Goal: Task Accomplishment & Management: Manage account settings

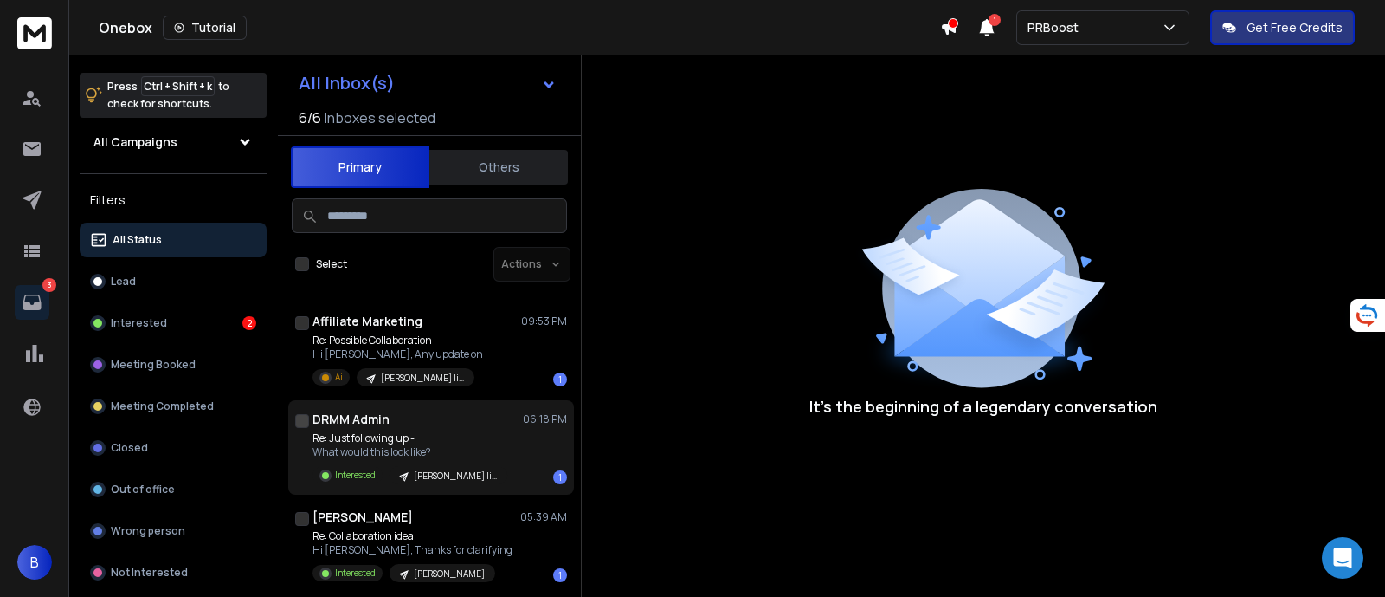
scroll to position [107, 0]
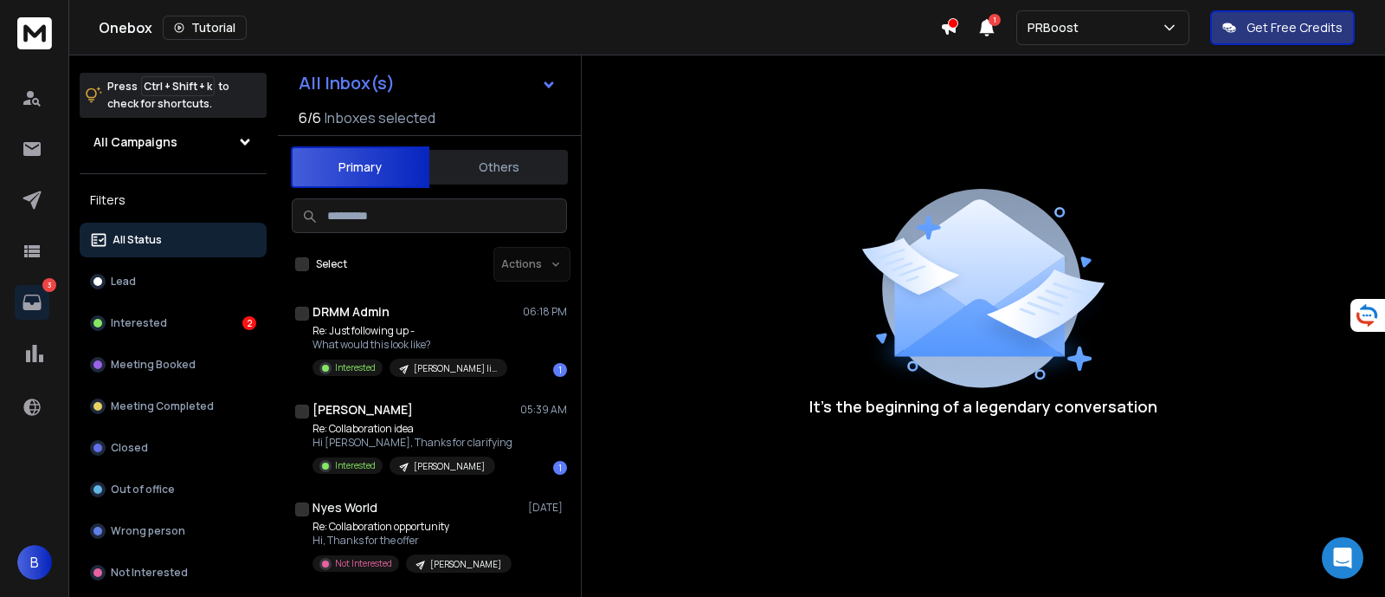
click at [1320, 361] on div "It’s the beginning of a legendary conversation" at bounding box center [984, 308] width 804 height 507
click at [1194, 290] on div "It’s the beginning of a legendary conversation" at bounding box center [984, 308] width 804 height 507
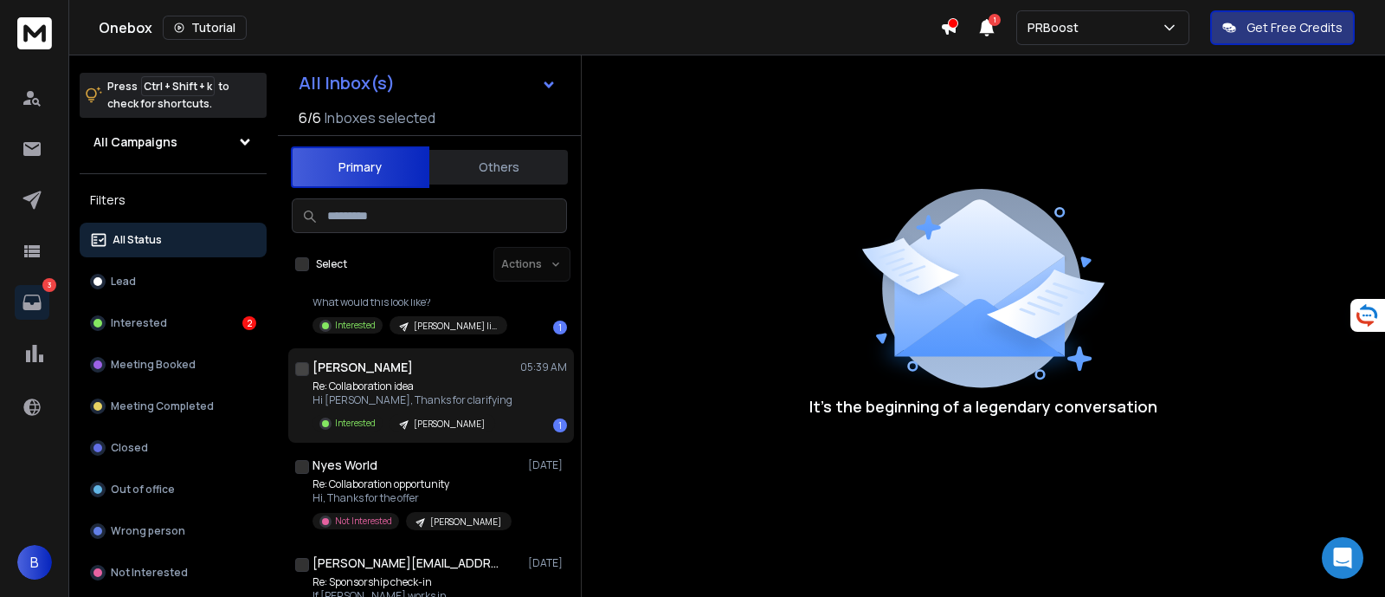
scroll to position [216, 0]
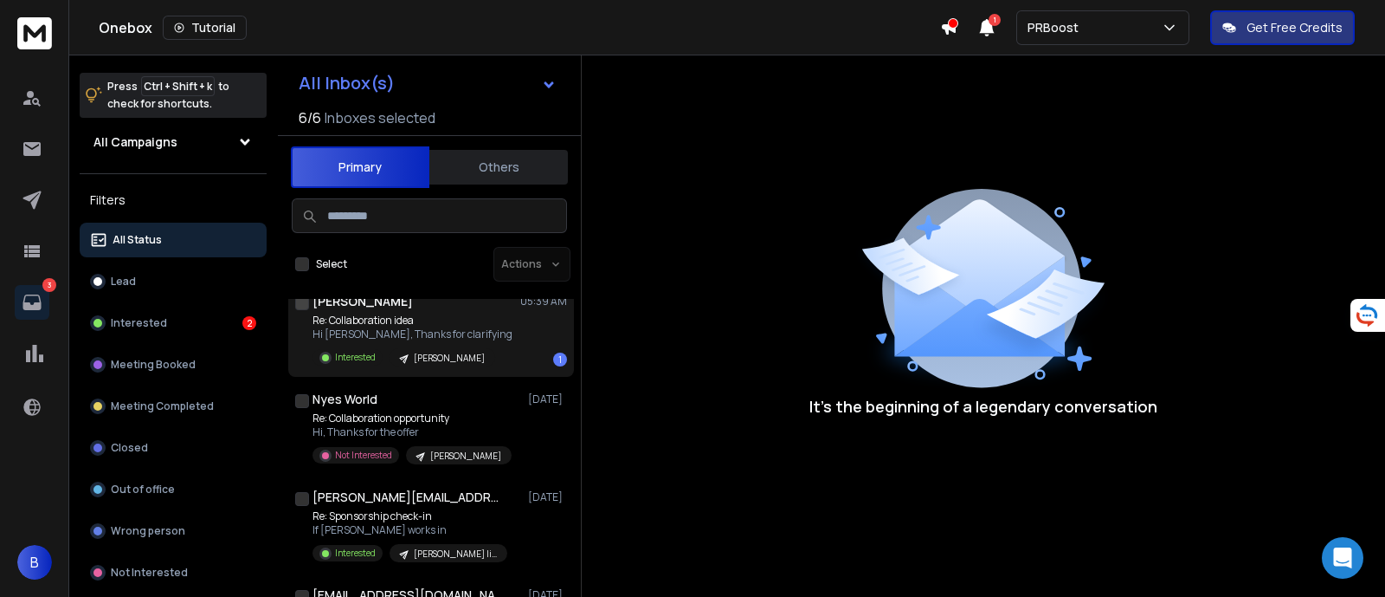
click at [523, 331] on div "Re: Collaboration idea Hi Jacob, Thanks for clarifying Interested Bushra 1" at bounding box center [440, 339] width 255 height 53
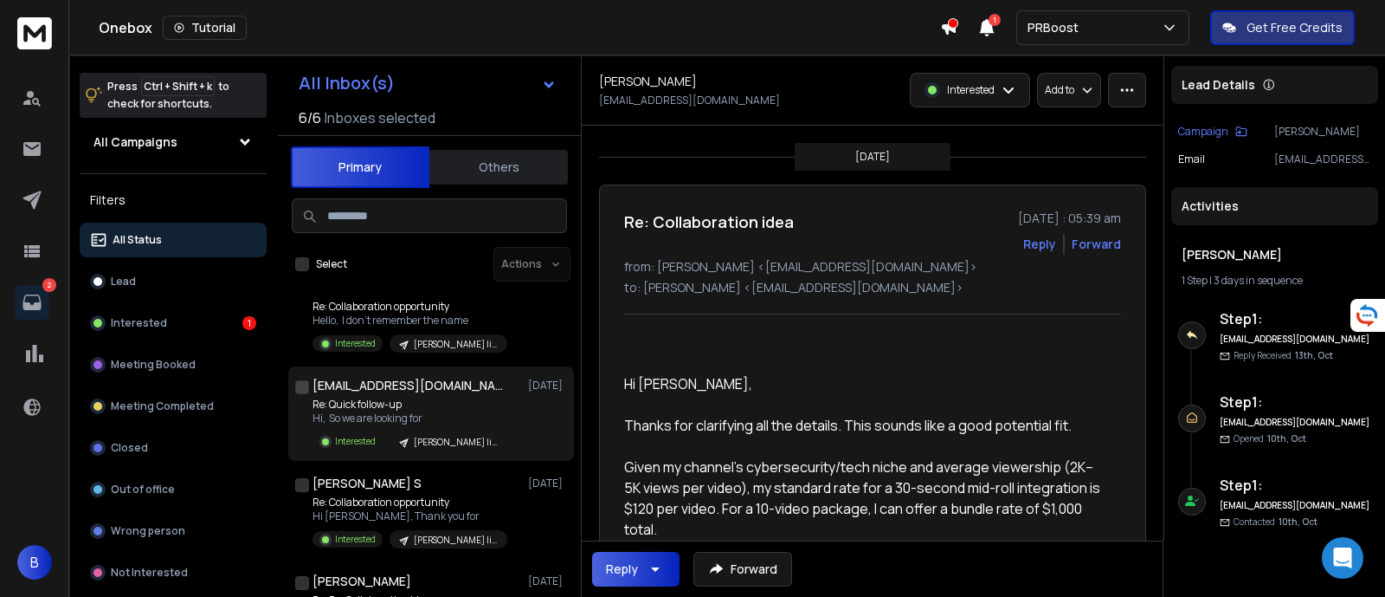
scroll to position [649, 0]
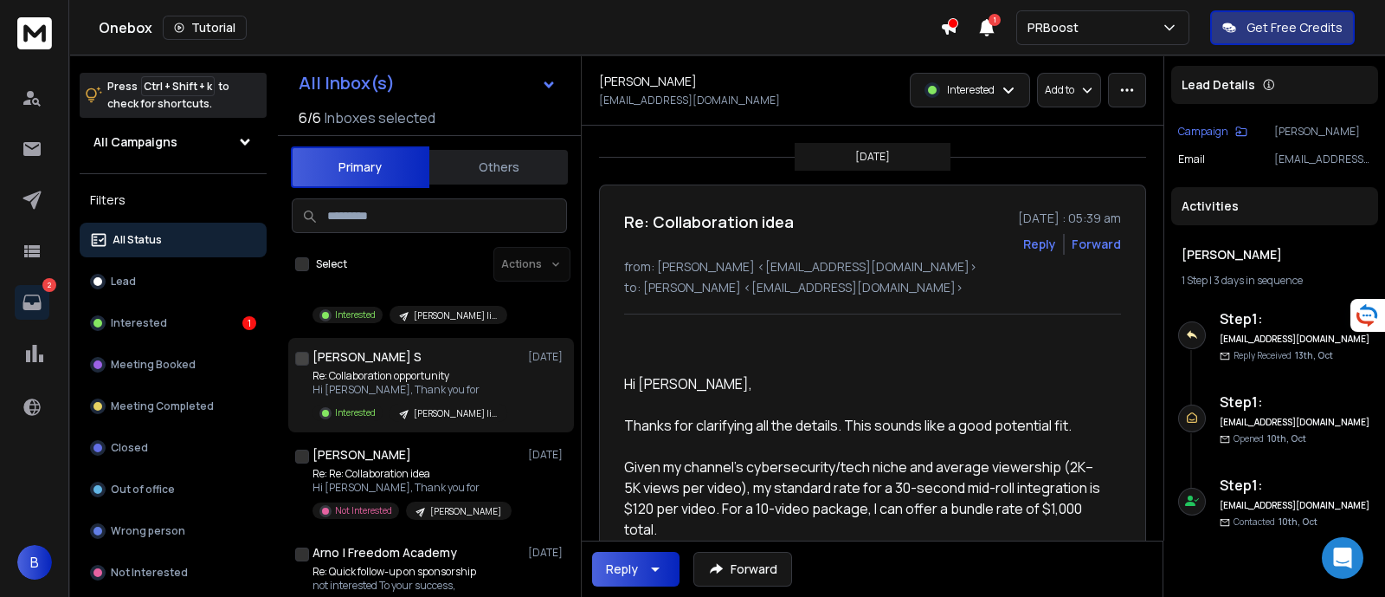
click at [462, 378] on p "Re: Collaboration opportunity" at bounding box center [410, 376] width 195 height 14
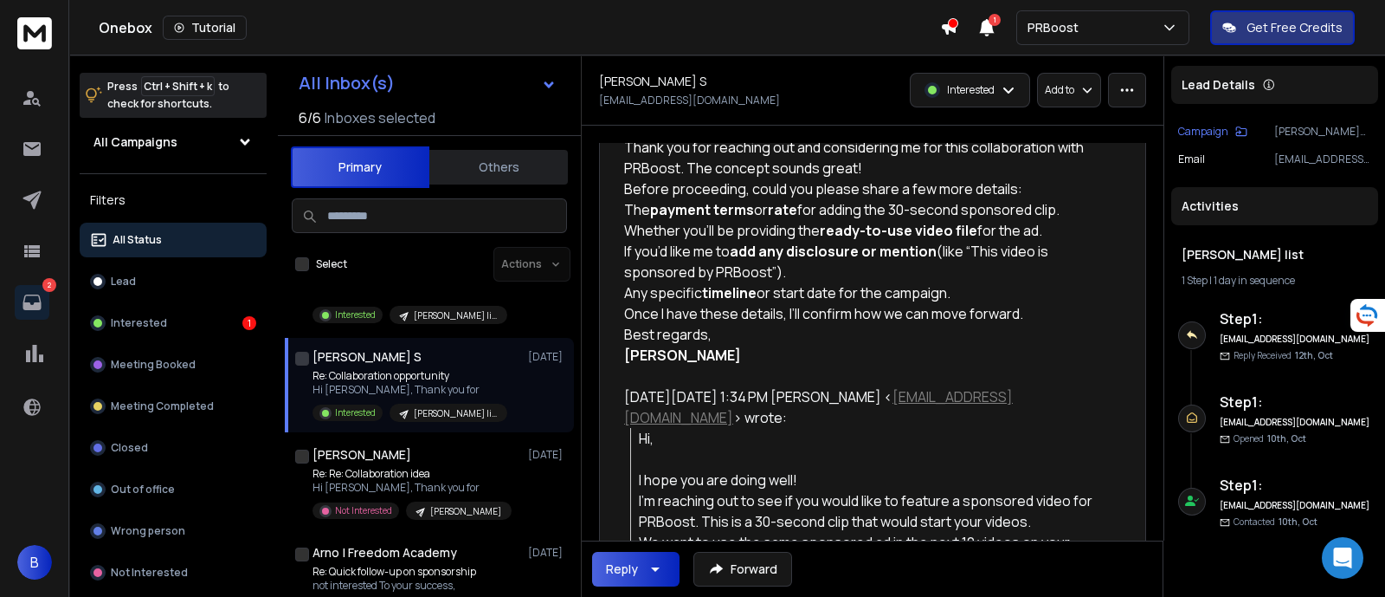
scroll to position [0, 0]
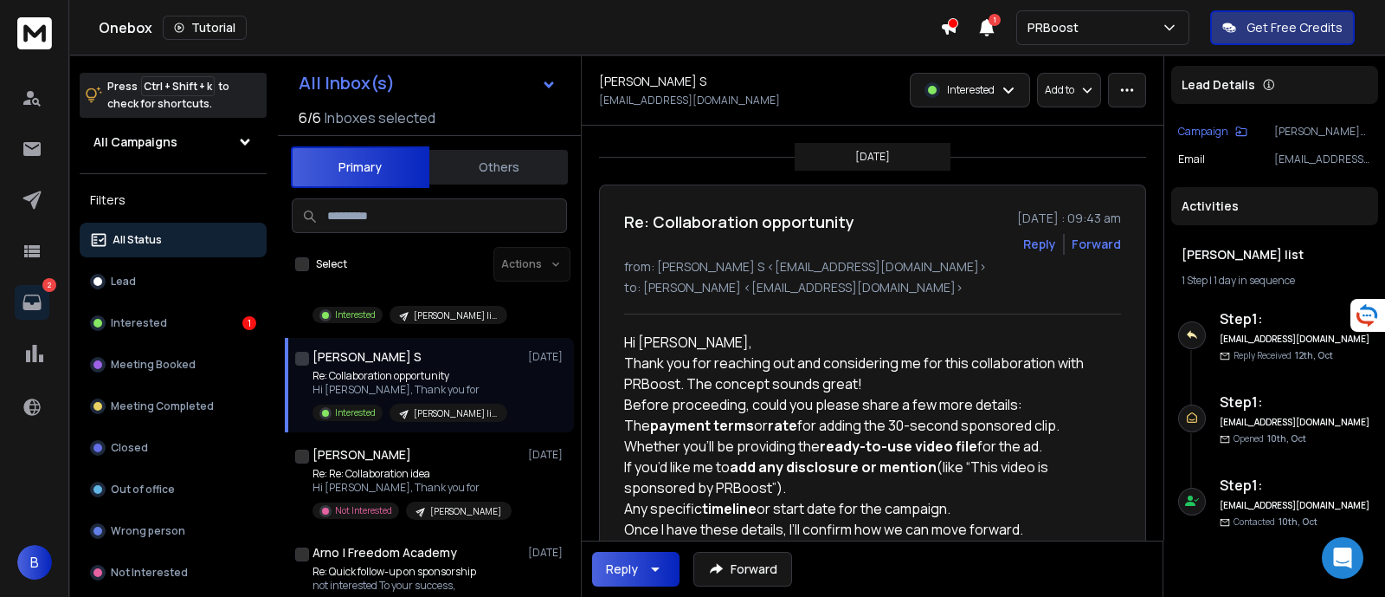
click at [1126, 100] on button "button" at bounding box center [1127, 90] width 38 height 35
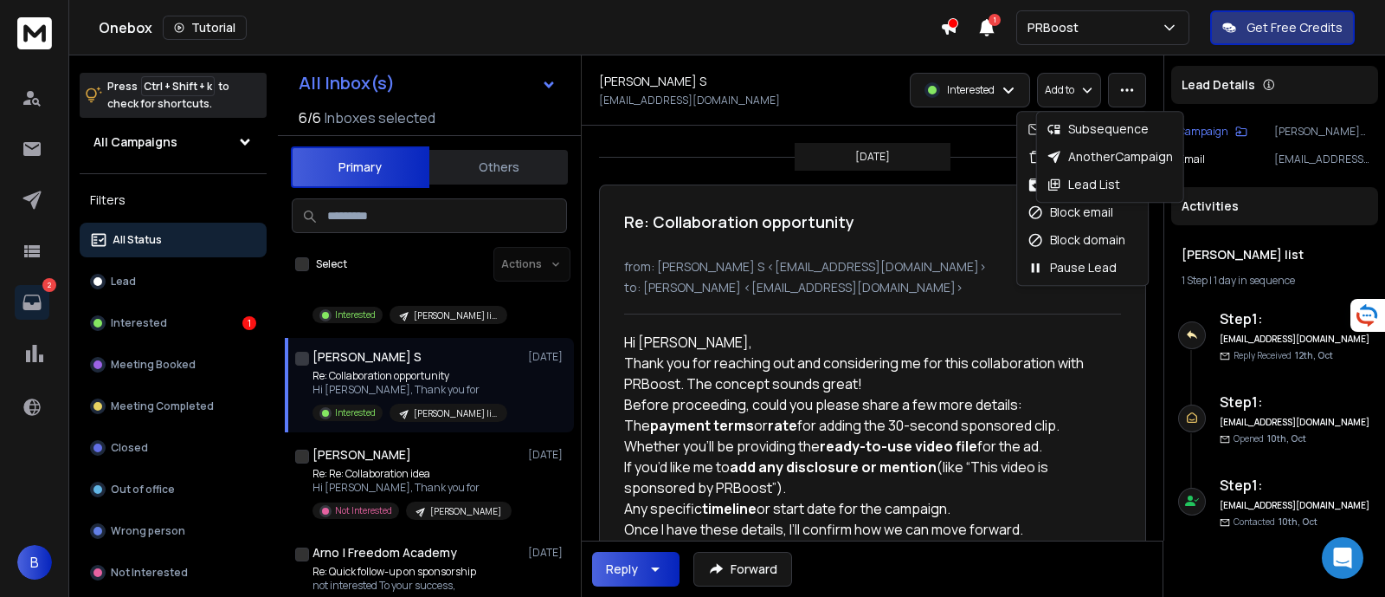
click at [1081, 90] on icon at bounding box center [1087, 90] width 12 height 12
click at [781, 375] on p "Thank you for reaching out and considering me for this collaboration with PRBoo…" at bounding box center [865, 373] width 483 height 42
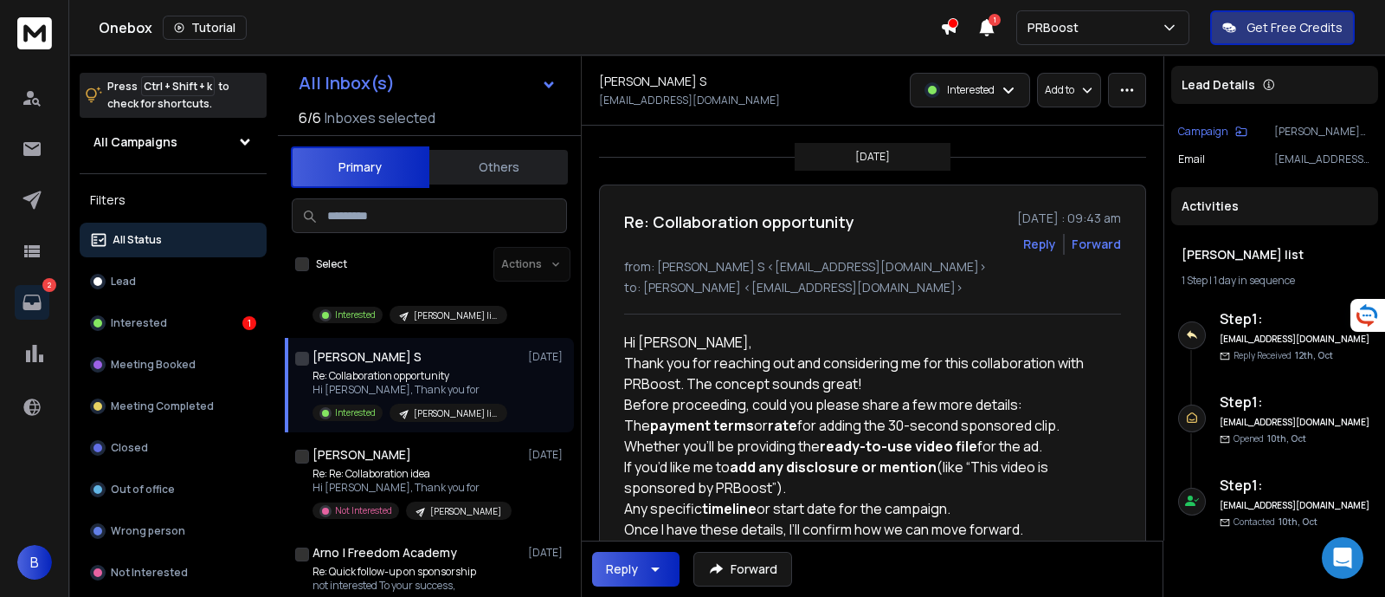
scroll to position [541, 0]
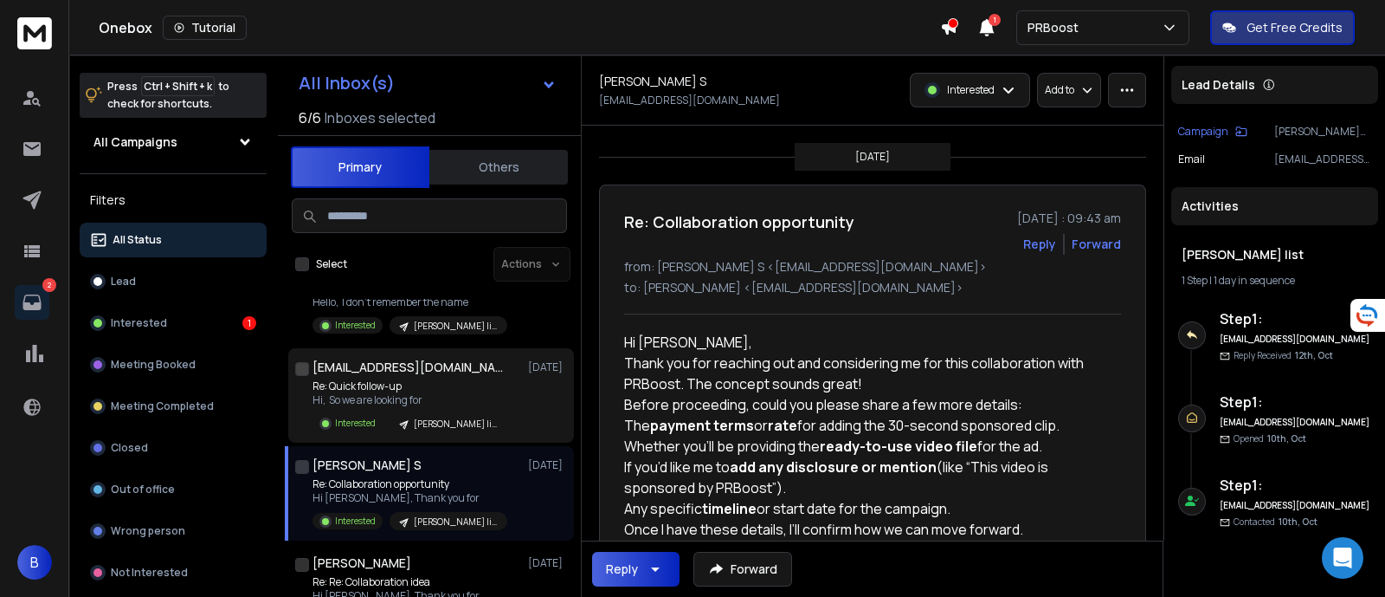
click at [440, 384] on p "Re: Quick follow-up" at bounding box center [410, 386] width 195 height 14
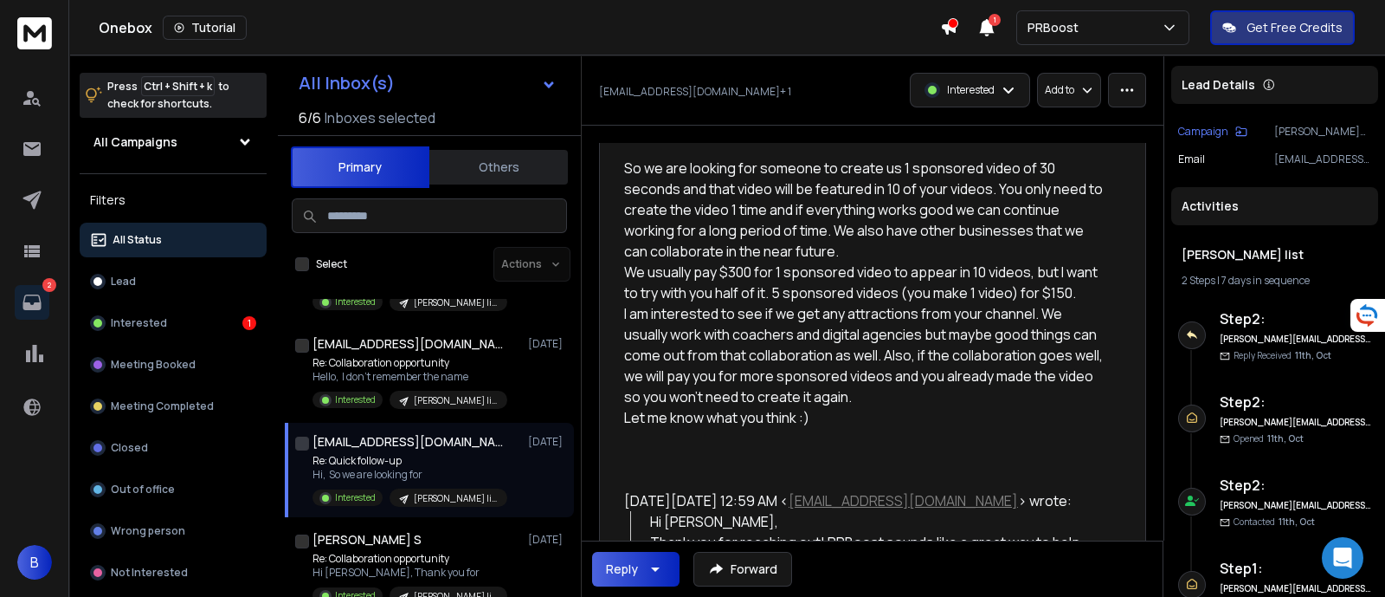
scroll to position [432, 0]
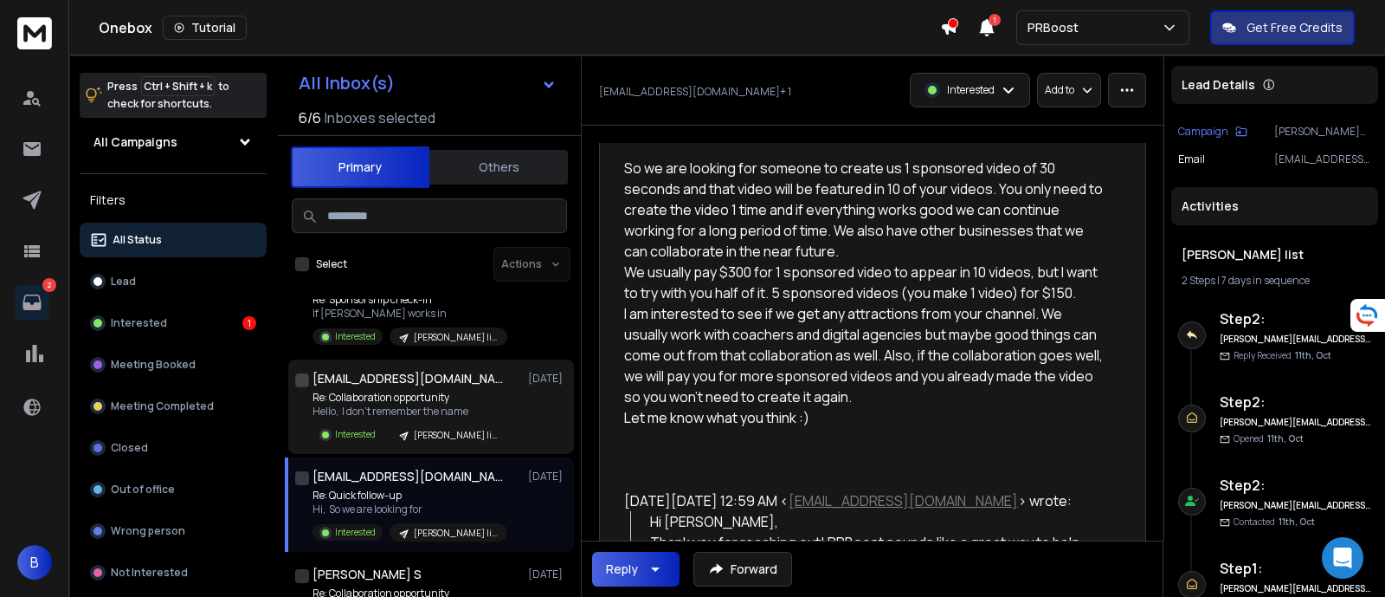
click at [448, 402] on p "Re: Collaboration opportunity" at bounding box center [410, 398] width 195 height 14
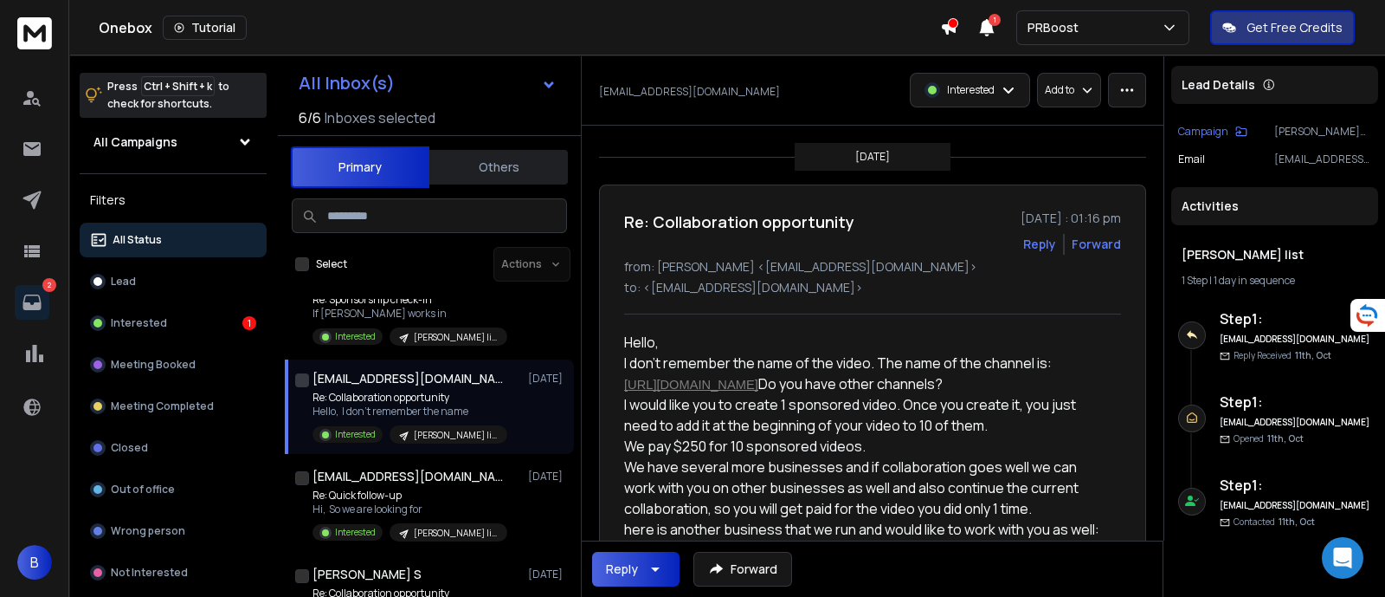
scroll to position [325, 0]
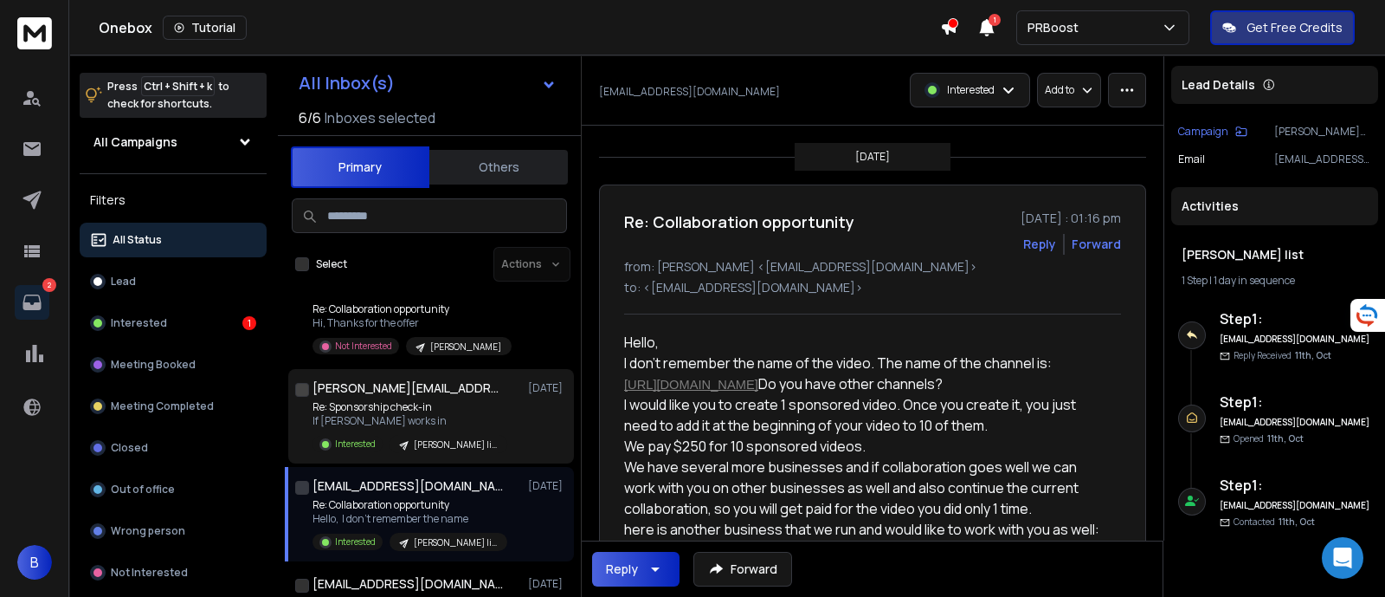
click at [455, 396] on h1 "[PERSON_NAME][EMAIL_ADDRESS][DOMAIN_NAME]" at bounding box center [408, 387] width 190 height 17
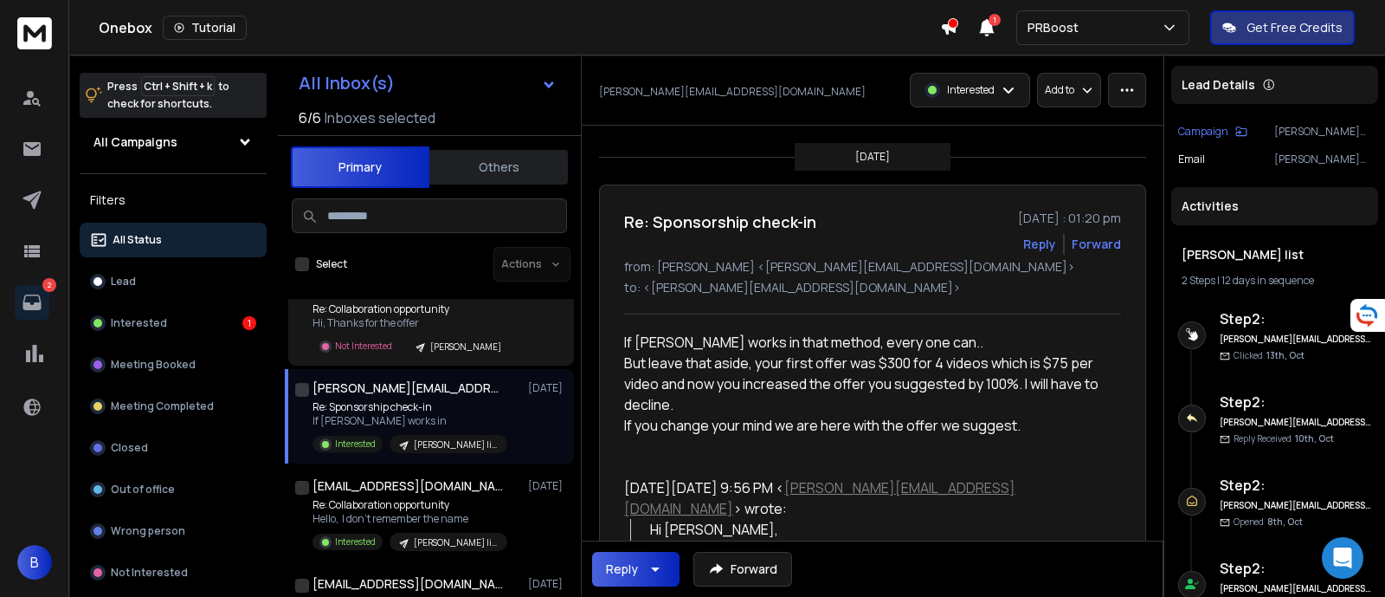
click at [359, 330] on div "Re: Collaboration opportunity Hi, Thanks for the offer Not Interested Bushra" at bounding box center [412, 328] width 199 height 53
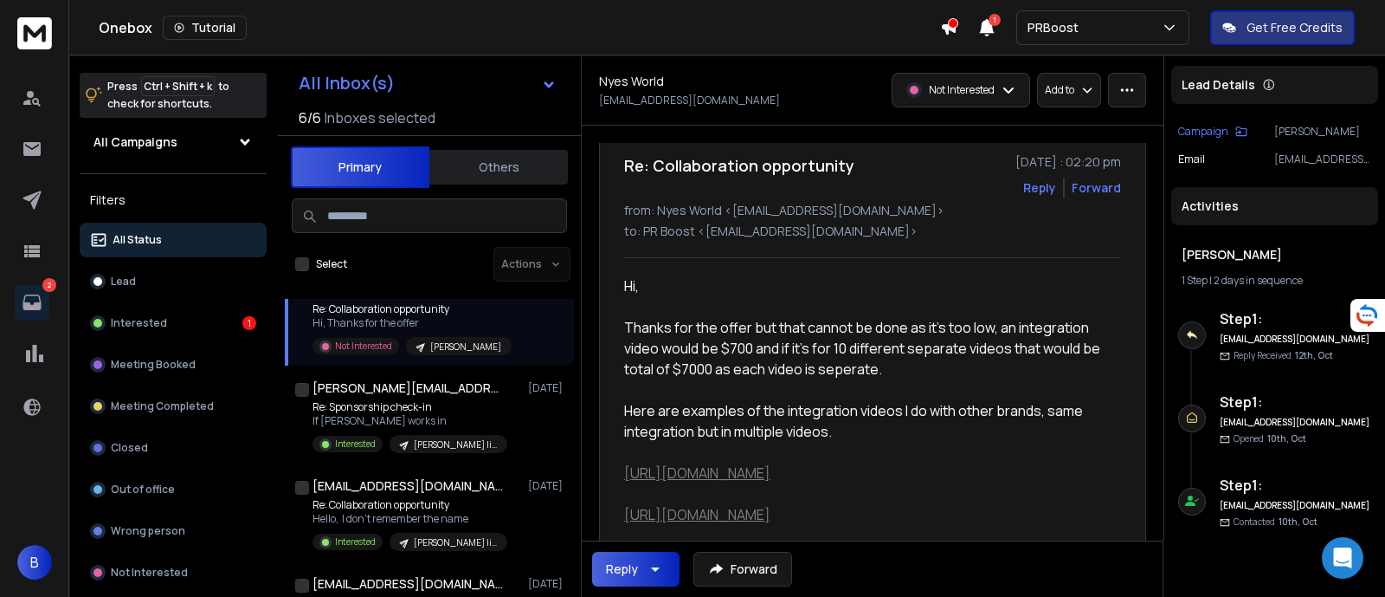
scroll to position [0, 0]
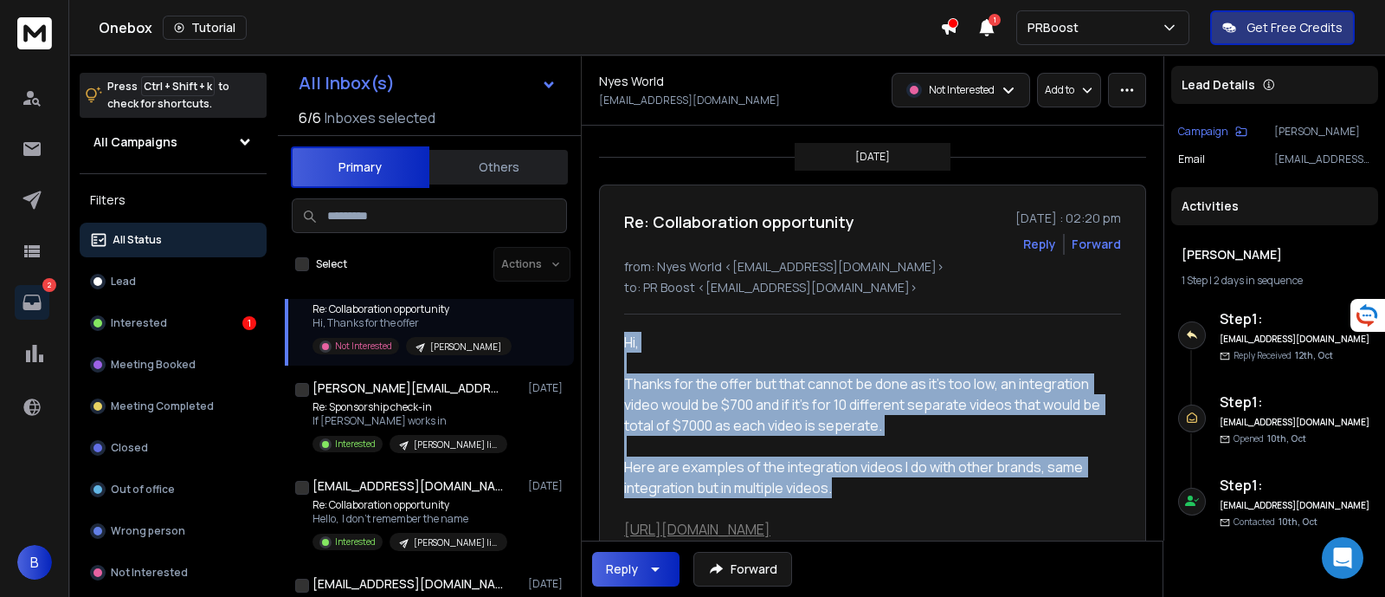
drag, startPoint x: 611, startPoint y: 332, endPoint x: 1004, endPoint y: 487, distance: 422.6
click at [991, 420] on div "Thanks for the offer but that cannot be done as it’s too low, an integration vi…" at bounding box center [865, 404] width 483 height 62
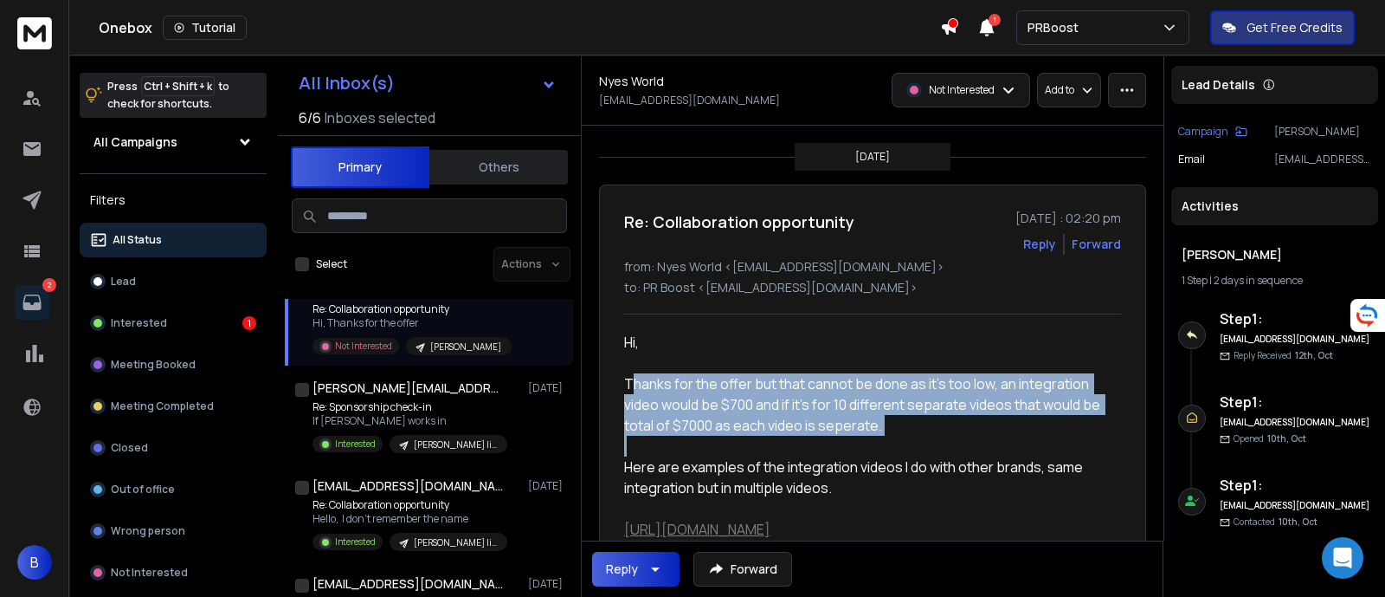
drag, startPoint x: 933, startPoint y: 438, endPoint x: 630, endPoint y: 374, distance: 309.8
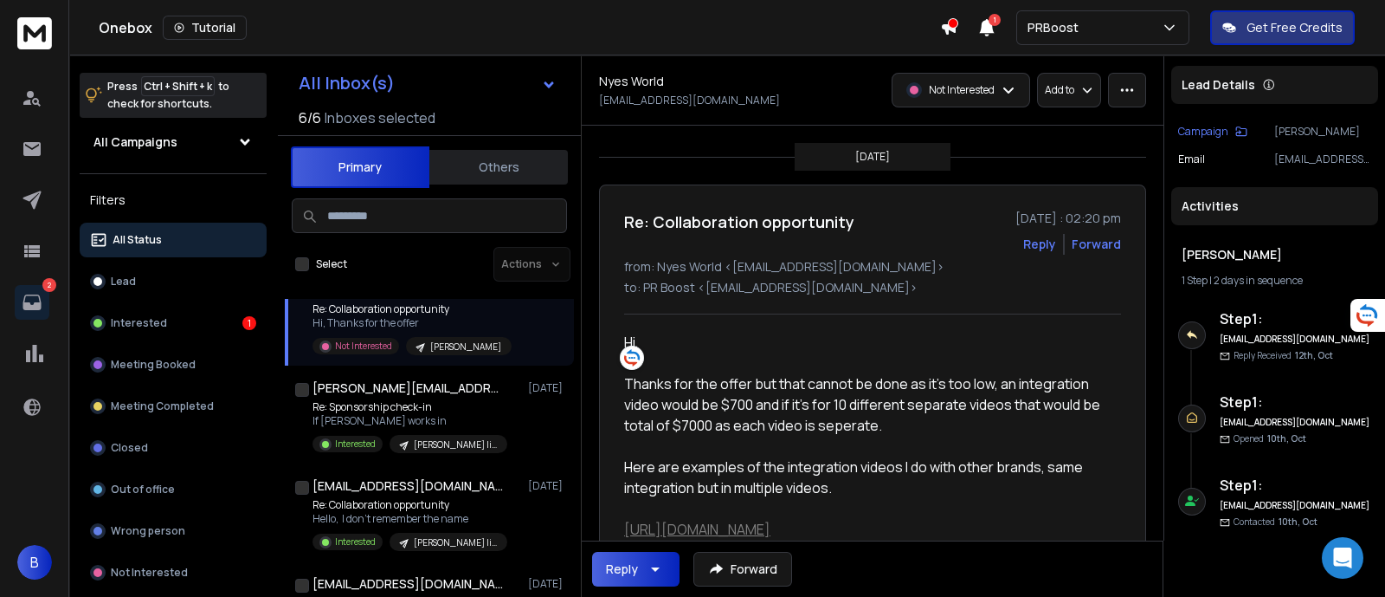
click at [931, 348] on div "Hi," at bounding box center [865, 342] width 483 height 21
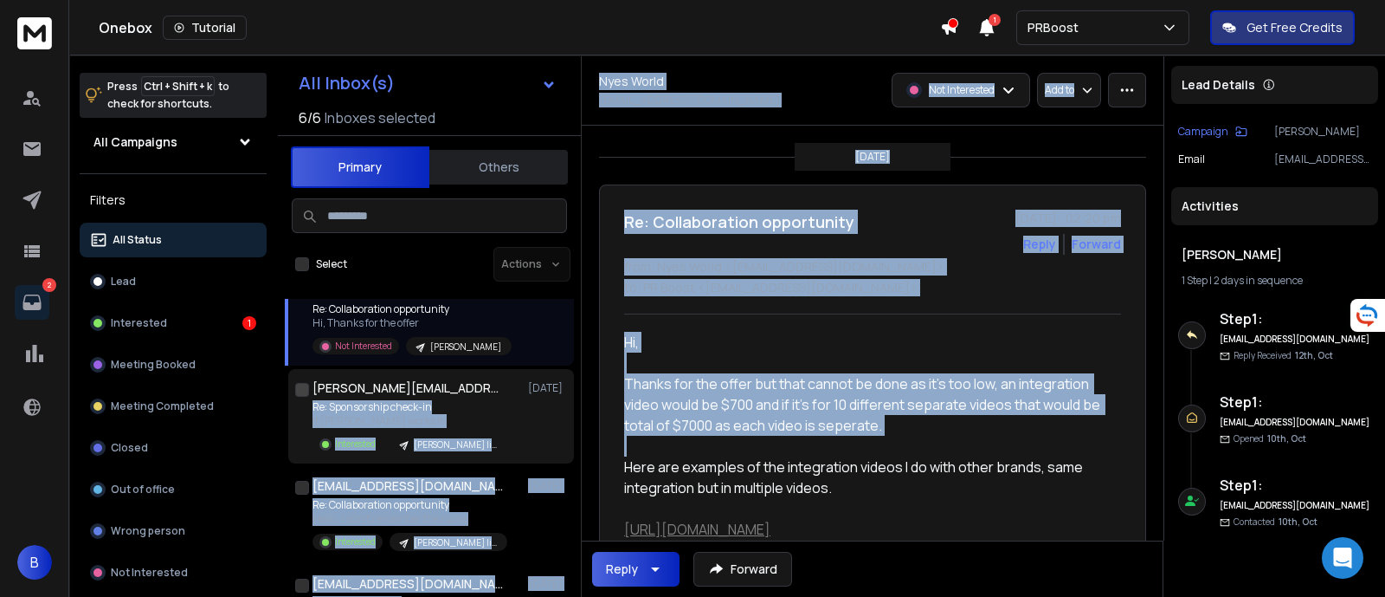
drag, startPoint x: 723, startPoint y: 410, endPoint x: 565, endPoint y: 374, distance: 161.7
click at [565, 374] on div "All Inbox(s) 6 / 6 Inboxes selected Primary Others Select Actions Affiliate Mar…" at bounding box center [831, 353] width 1108 height 597
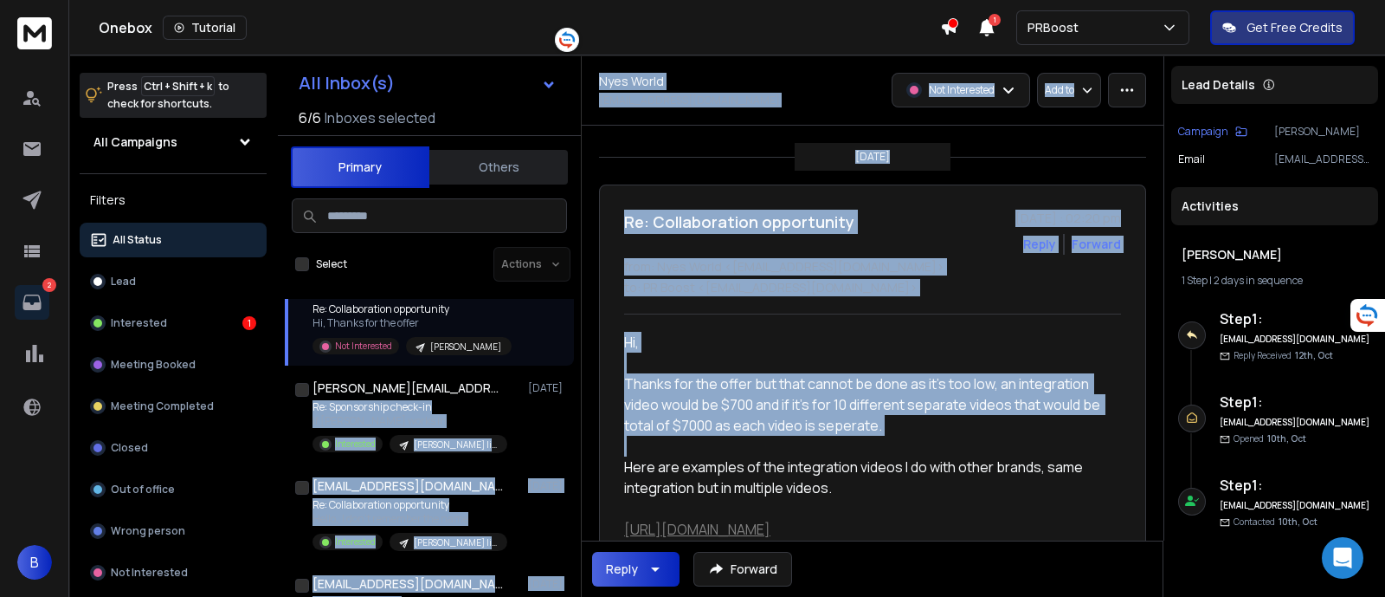
click at [771, 360] on div at bounding box center [865, 362] width 483 height 21
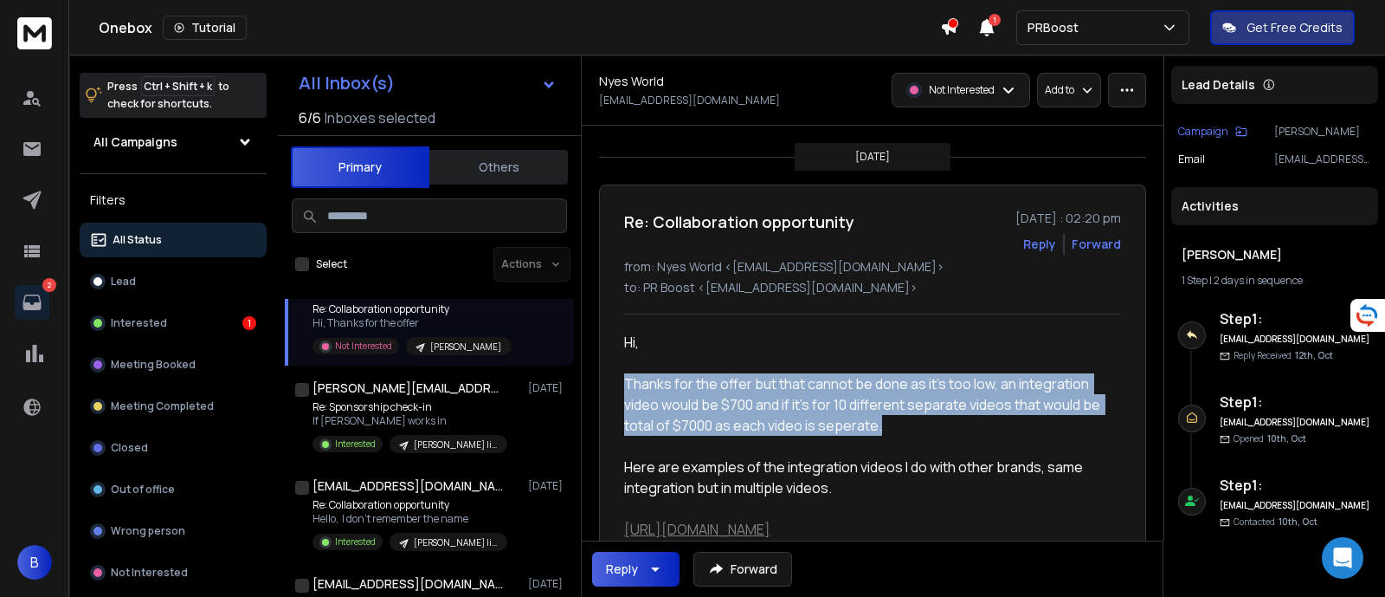
drag, startPoint x: 615, startPoint y: 373, endPoint x: 901, endPoint y: 430, distance: 291.4
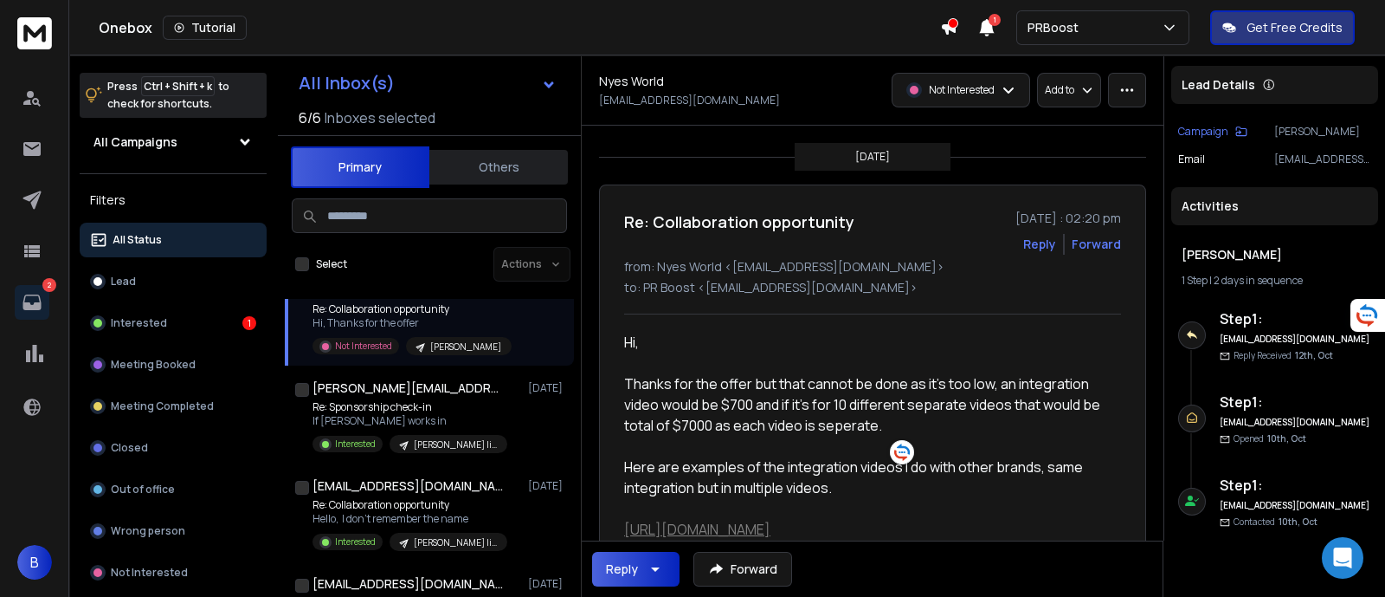
click at [741, 369] on div at bounding box center [865, 362] width 483 height 21
drag, startPoint x: 756, startPoint y: 343, endPoint x: 1074, endPoint y: 647, distance: 439.7
click at [1074, 596] on html "ReferralStack Unlock AI-powered affiliate growth Lifetime Deals available! Clai…" at bounding box center [692, 298] width 1385 height 597
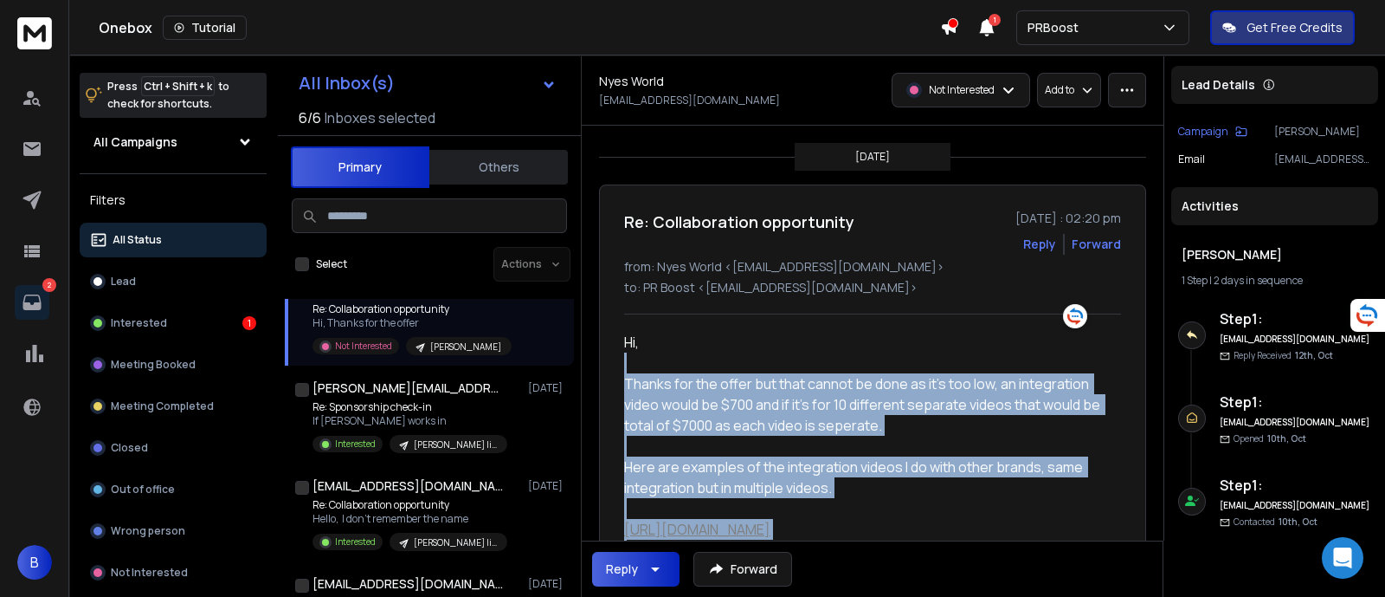
click at [882, 387] on div "Thanks for the offer but that cannot be done as it’s too low, an integration vi…" at bounding box center [865, 404] width 483 height 62
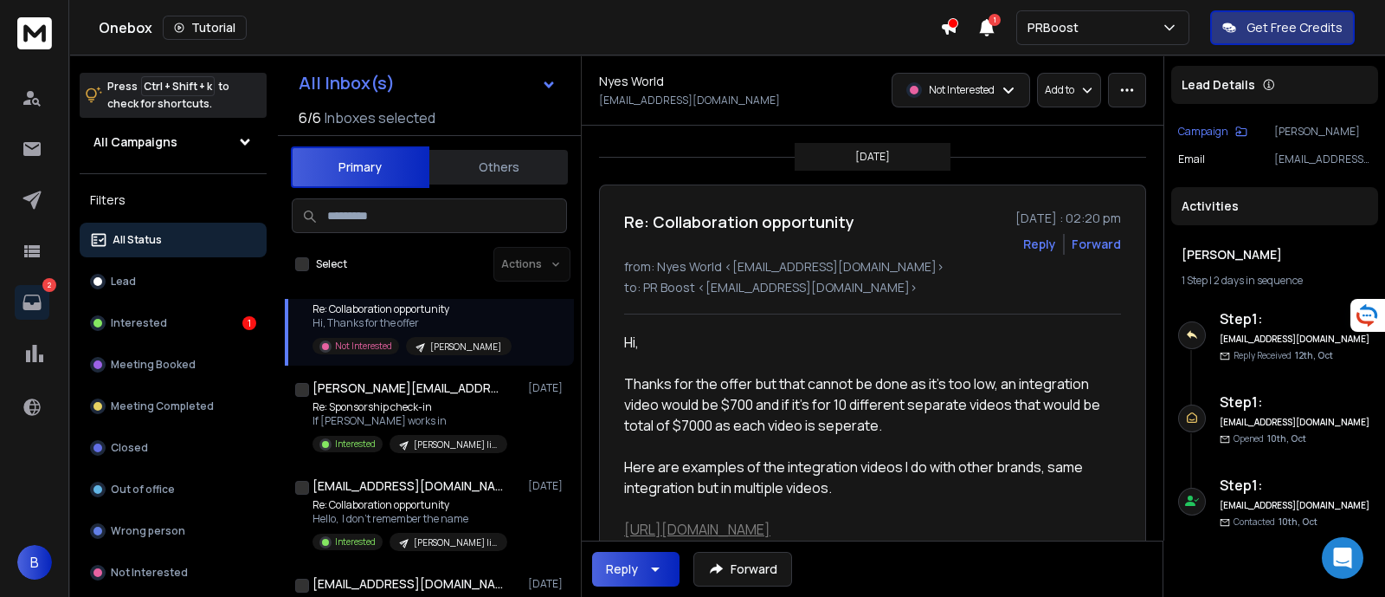
click at [725, 35] on div "Onebox Tutorial" at bounding box center [520, 28] width 842 height 24
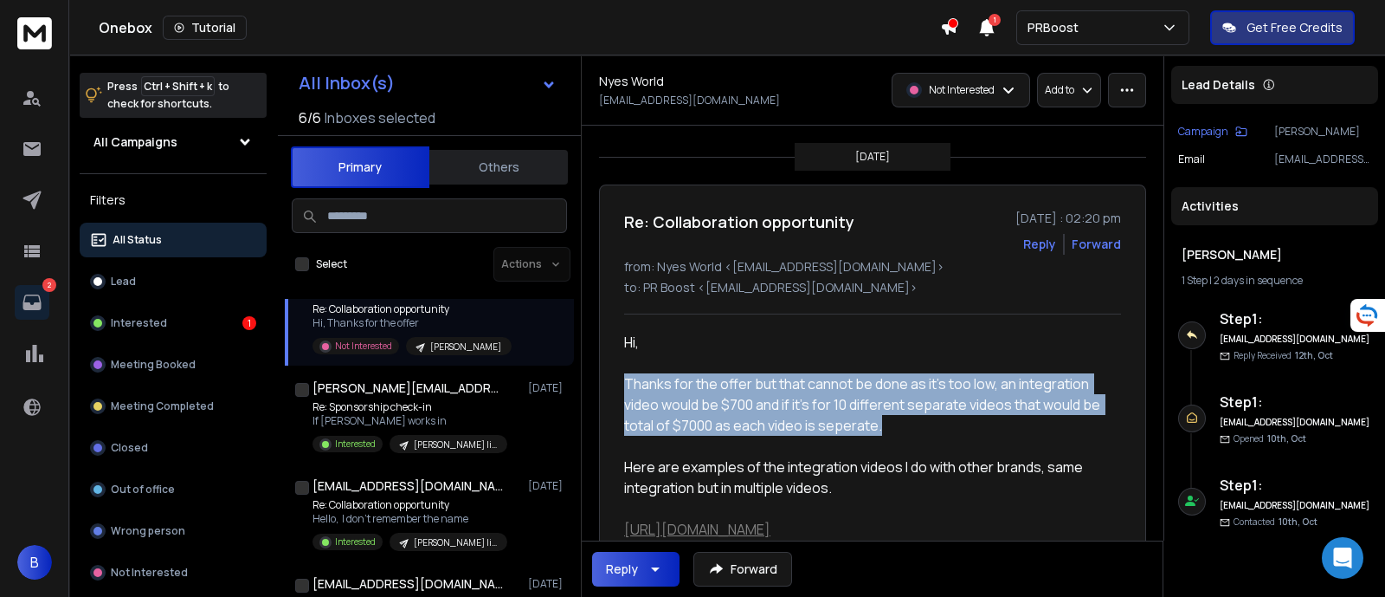
drag, startPoint x: 623, startPoint y: 380, endPoint x: 987, endPoint y: 429, distance: 367.7
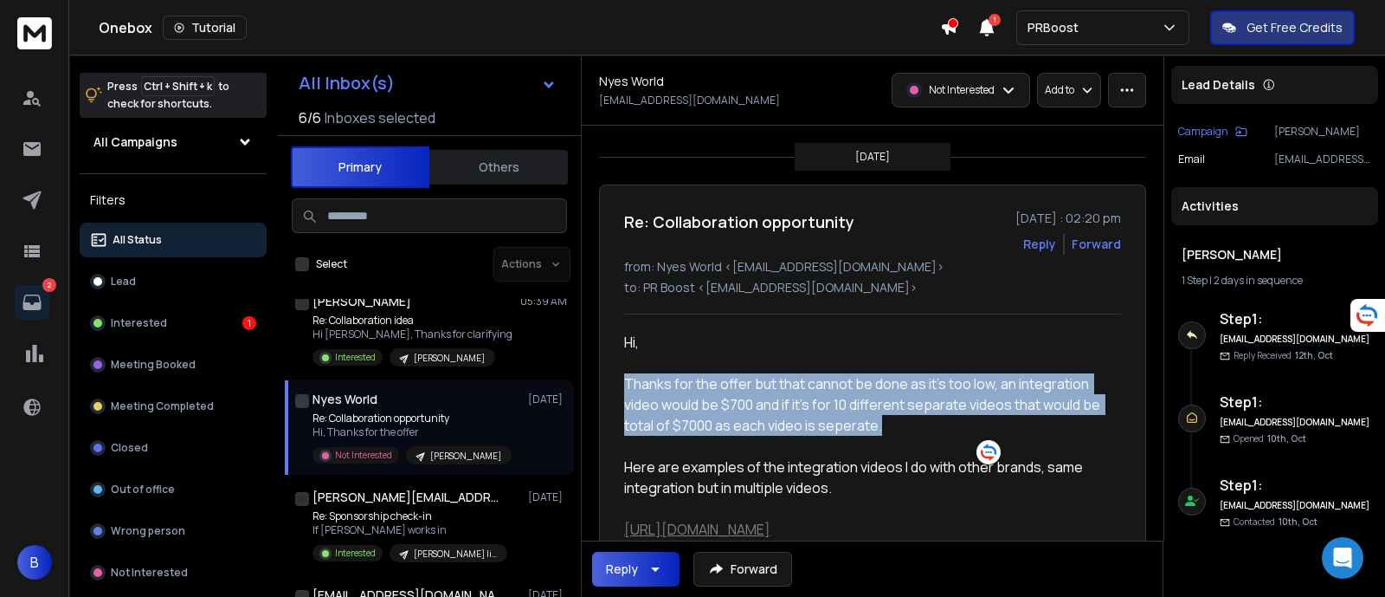
scroll to position [107, 0]
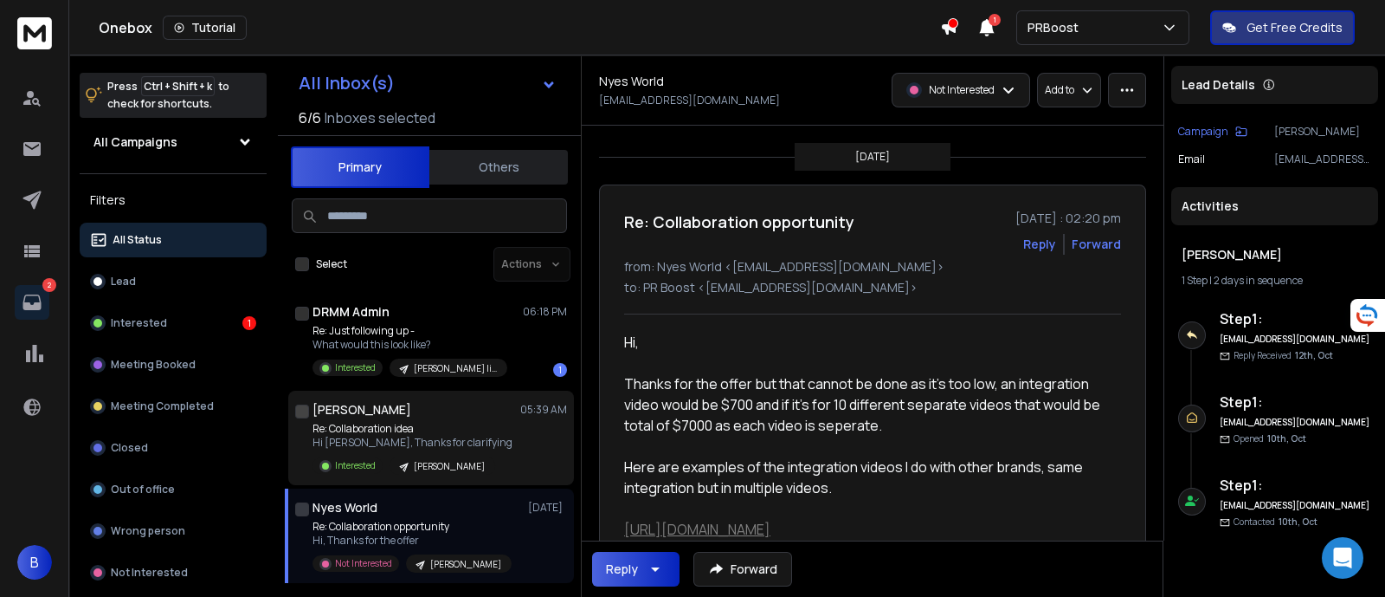
click at [403, 409] on div "Meera Tamboli 05:39 AM" at bounding box center [440, 409] width 255 height 17
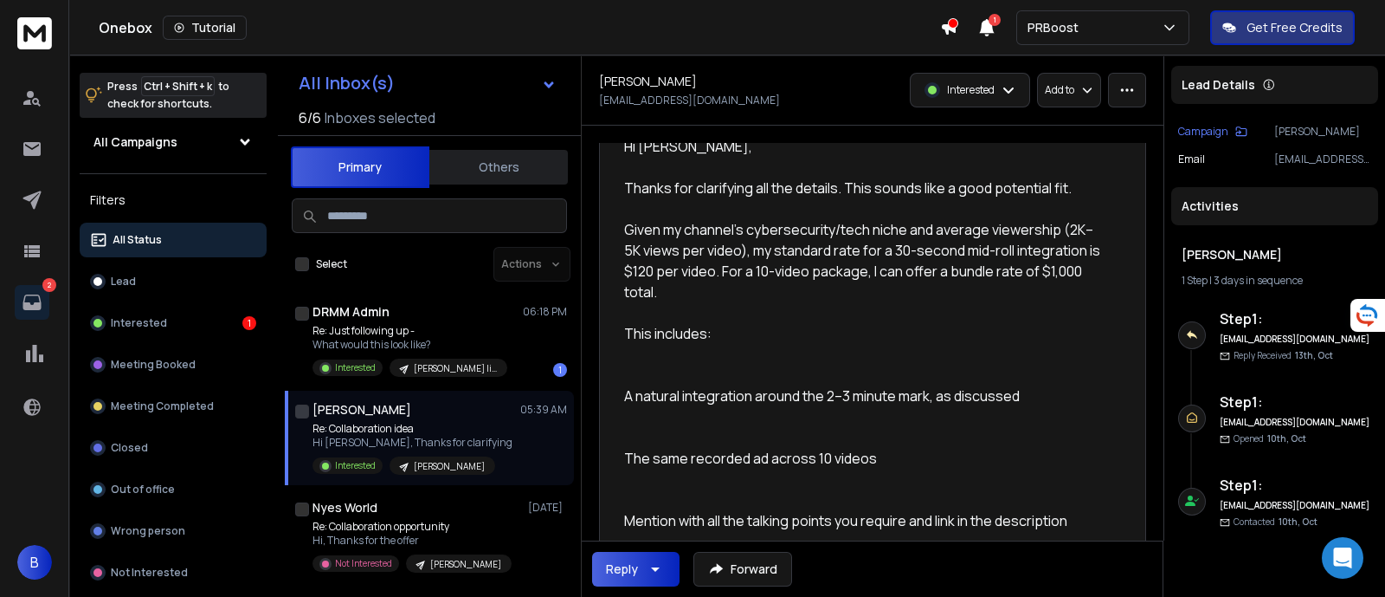
scroll to position [203, 0]
